Goal: Task Accomplishment & Management: Use online tool/utility

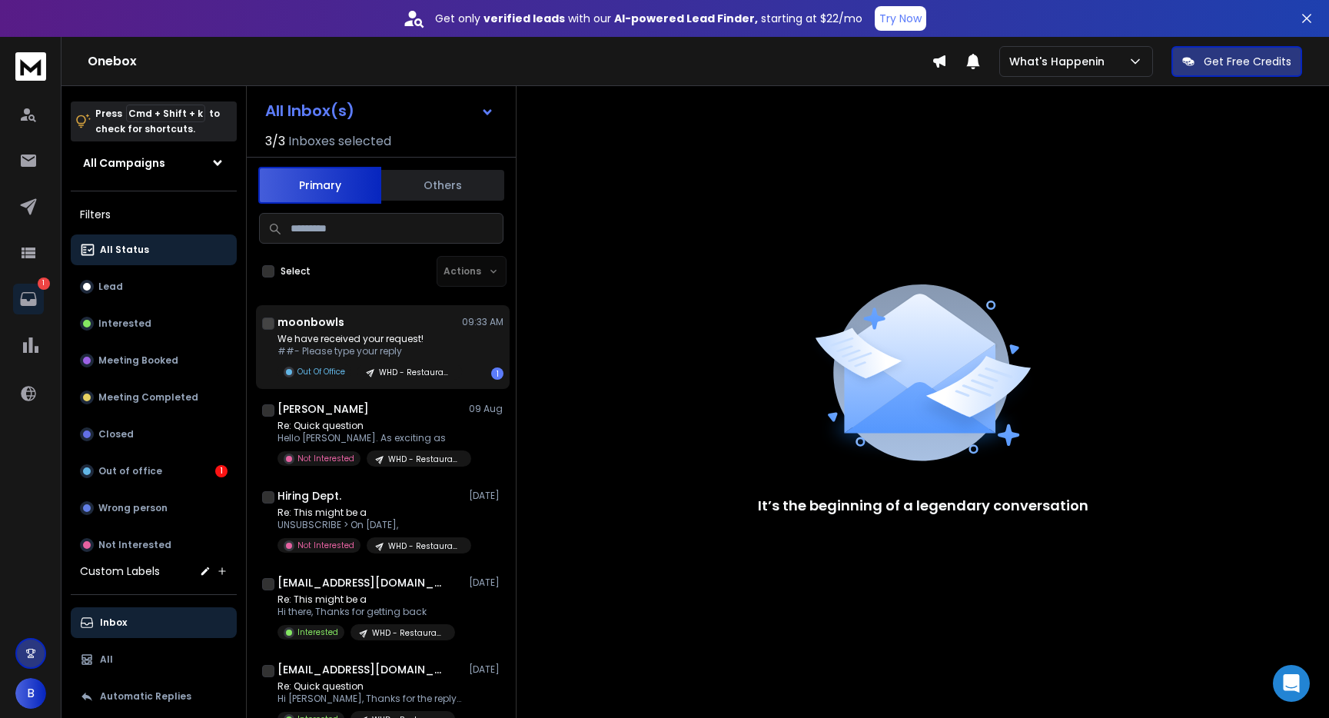
click at [438, 343] on p "We have received your request!" at bounding box center [369, 339] width 184 height 12
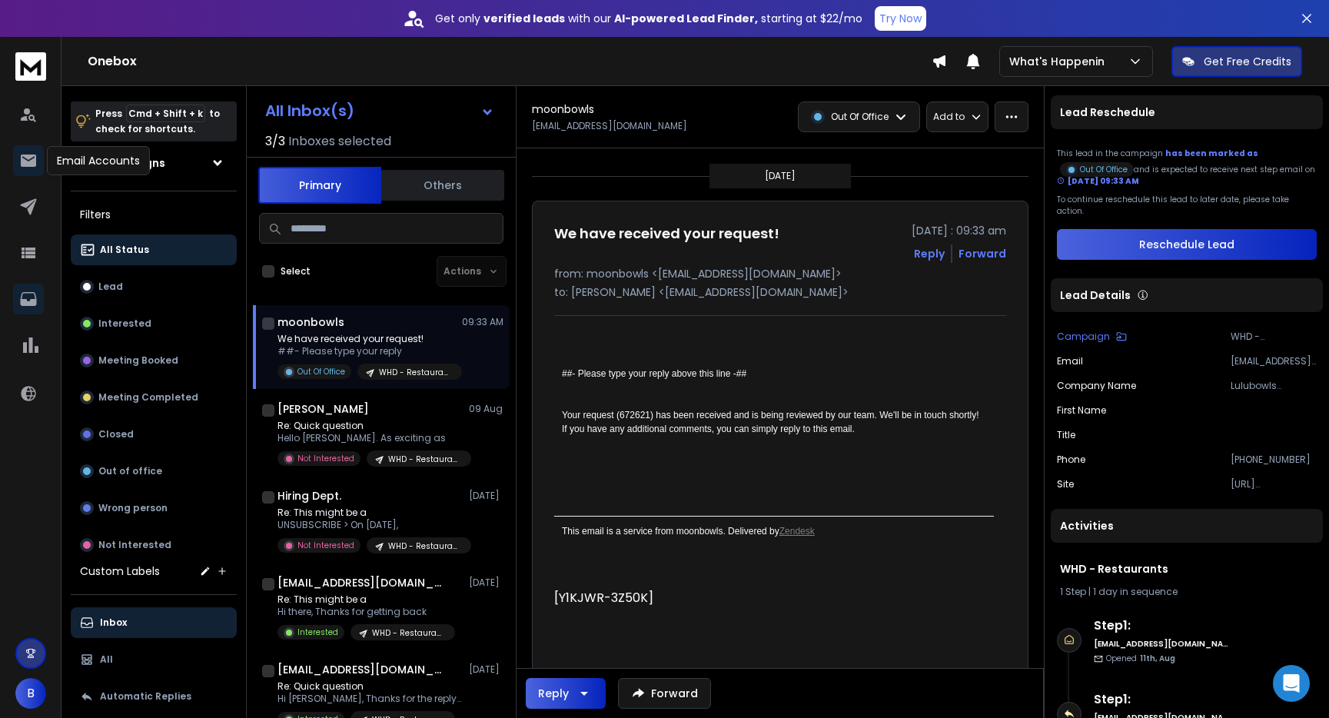
click at [31, 159] on icon at bounding box center [28, 160] width 18 height 18
